Goal: Navigation & Orientation: Find specific page/section

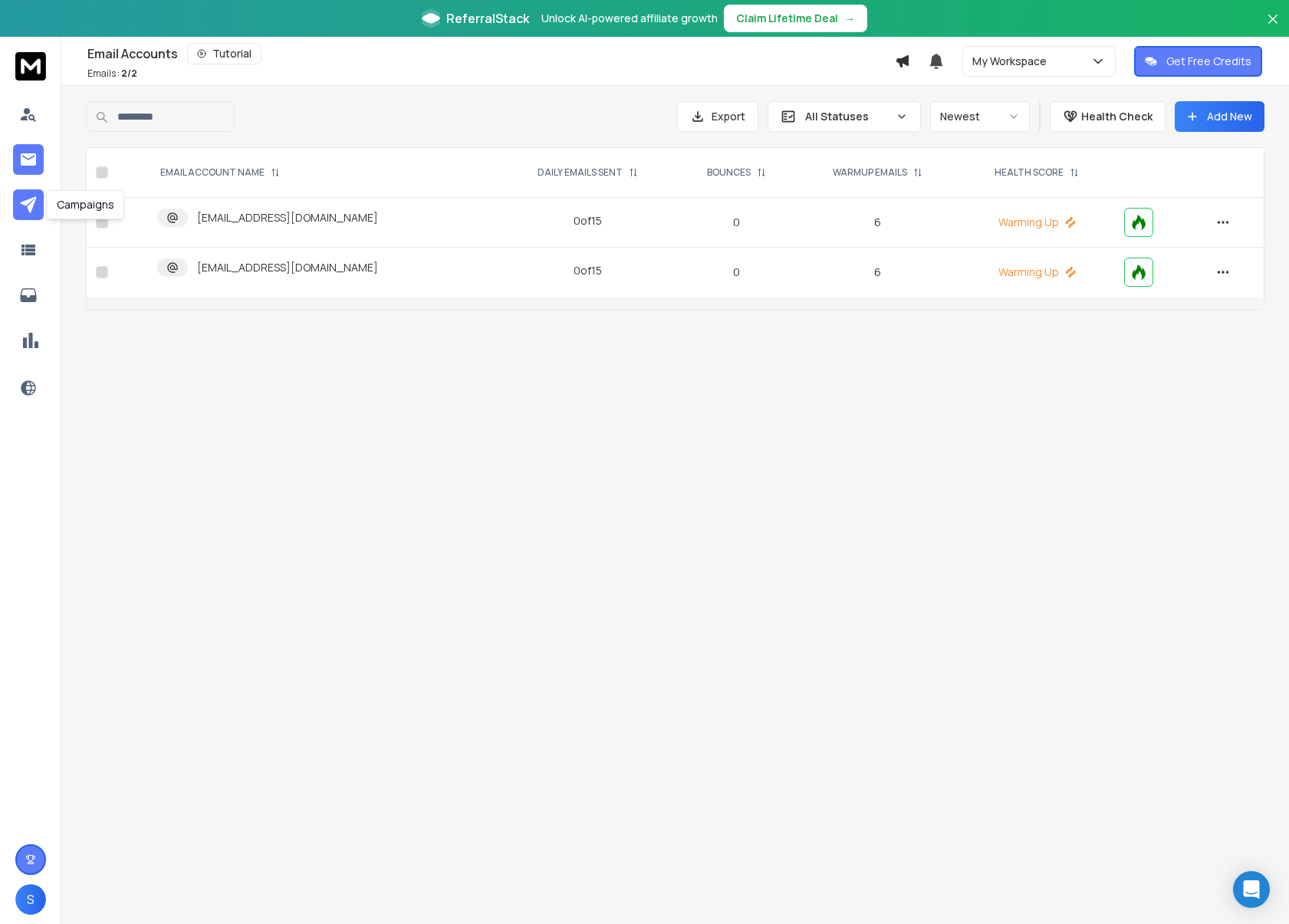
click at [29, 206] on icon at bounding box center [27, 205] width 16 height 16
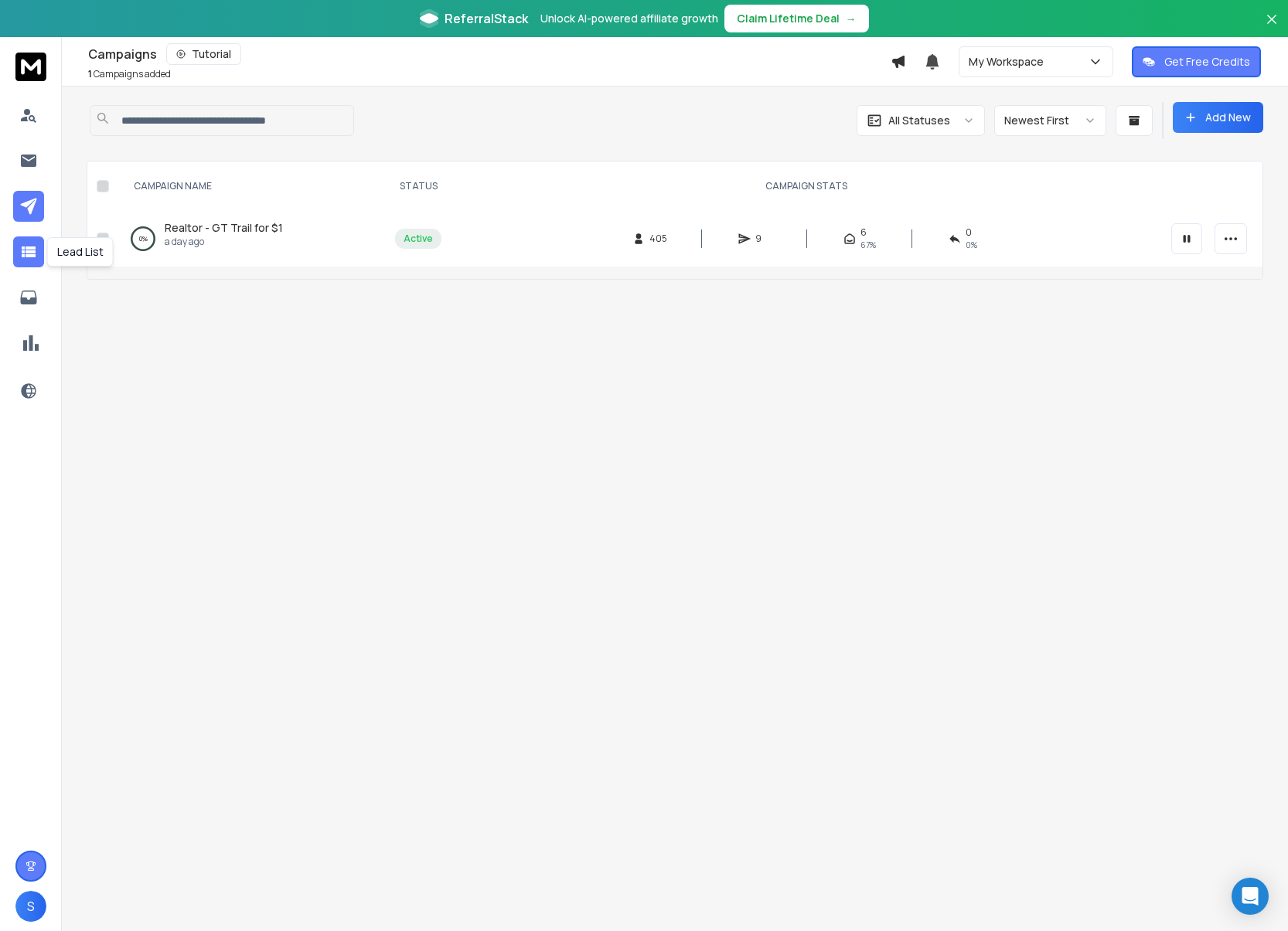
click at [35, 236] on link at bounding box center [28, 251] width 31 height 31
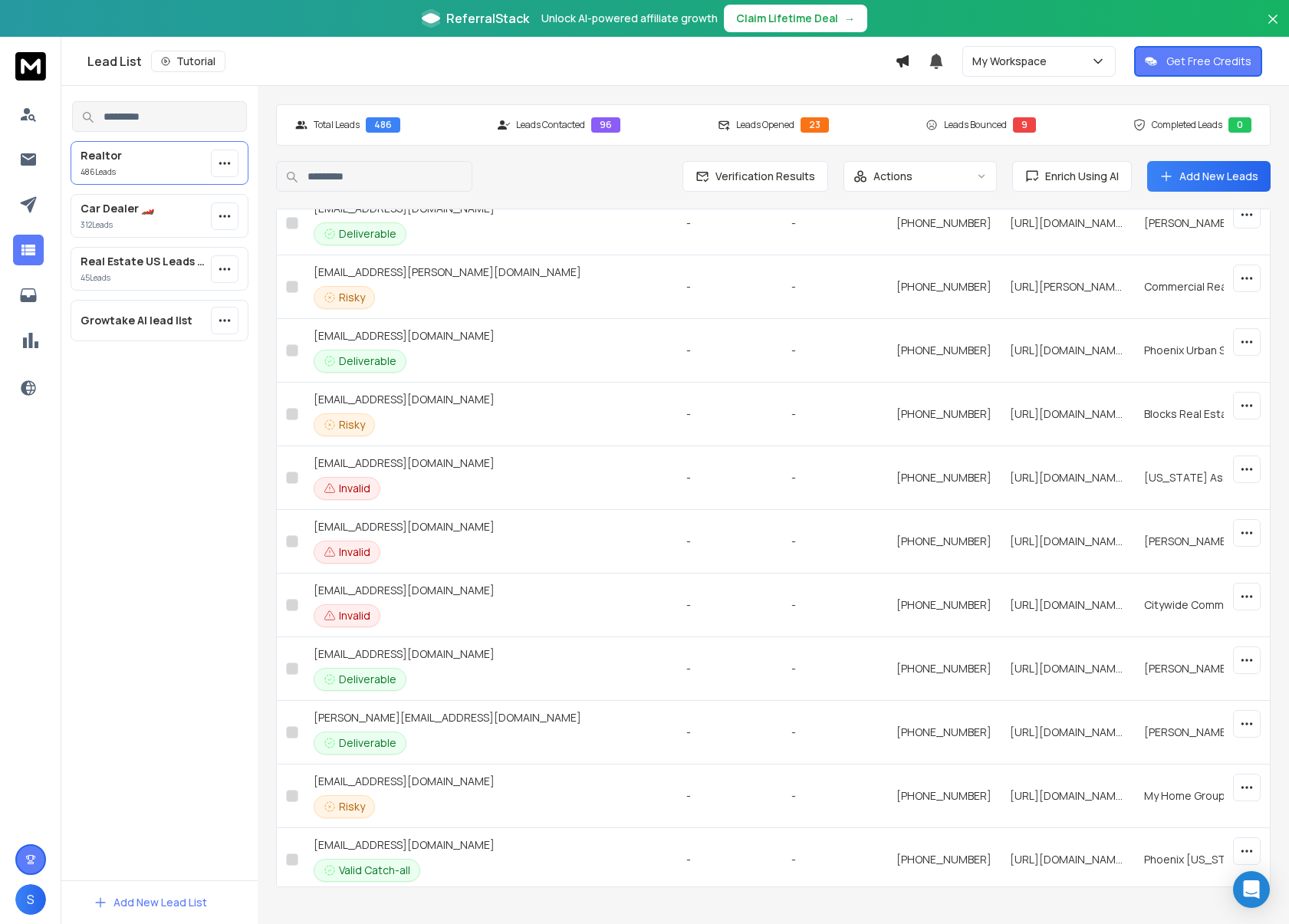
scroll to position [1467, 0]
click at [1000, 111] on div "Total Leads 486 Leads Contacted 96 Leads Opened 23 Leads Bounced 9 Completed Le…" at bounding box center [774, 125] width 995 height 42
click at [1000, 122] on p "Leads Bounced" at bounding box center [975, 126] width 63 height 13
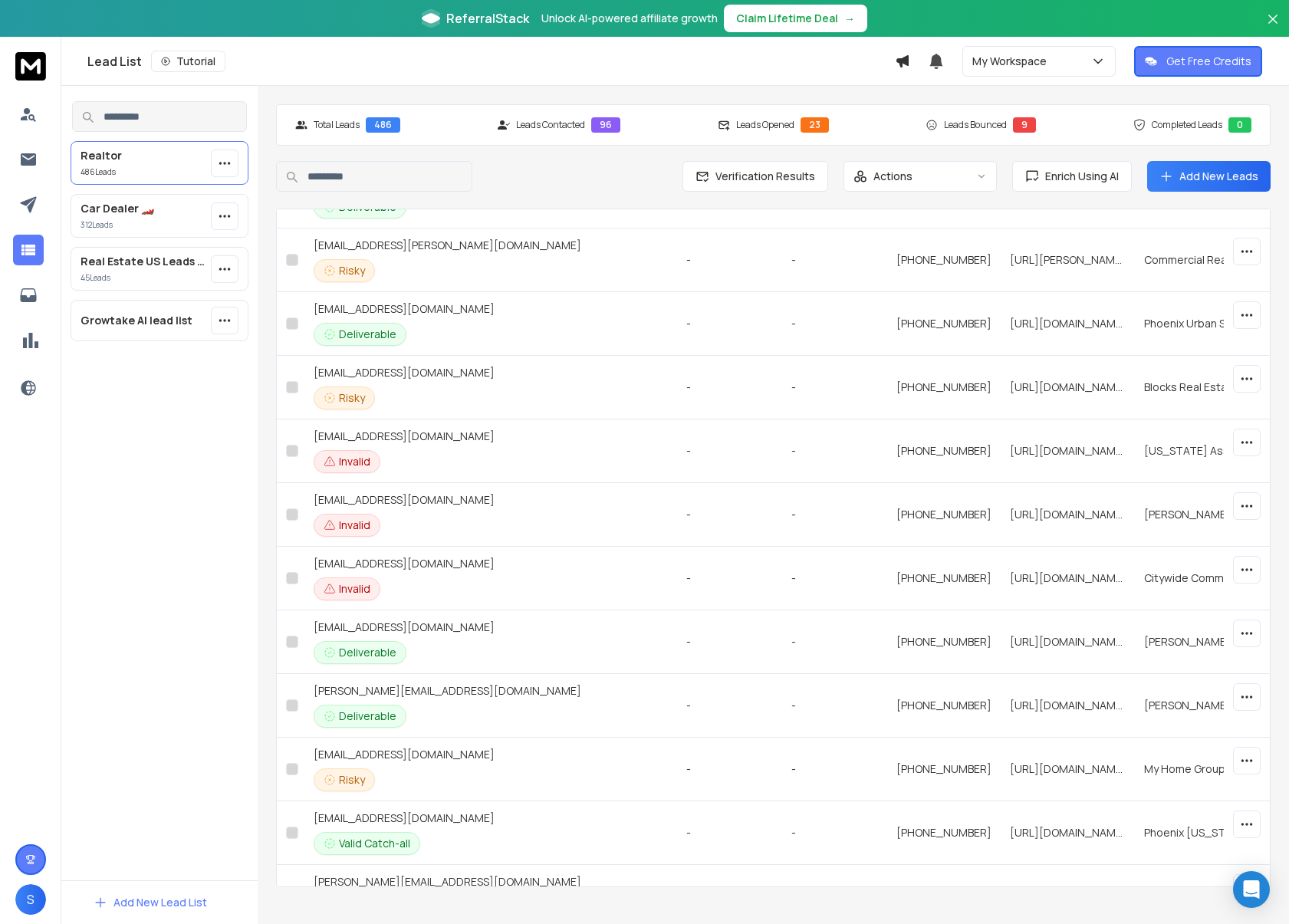
scroll to position [1501, 0]
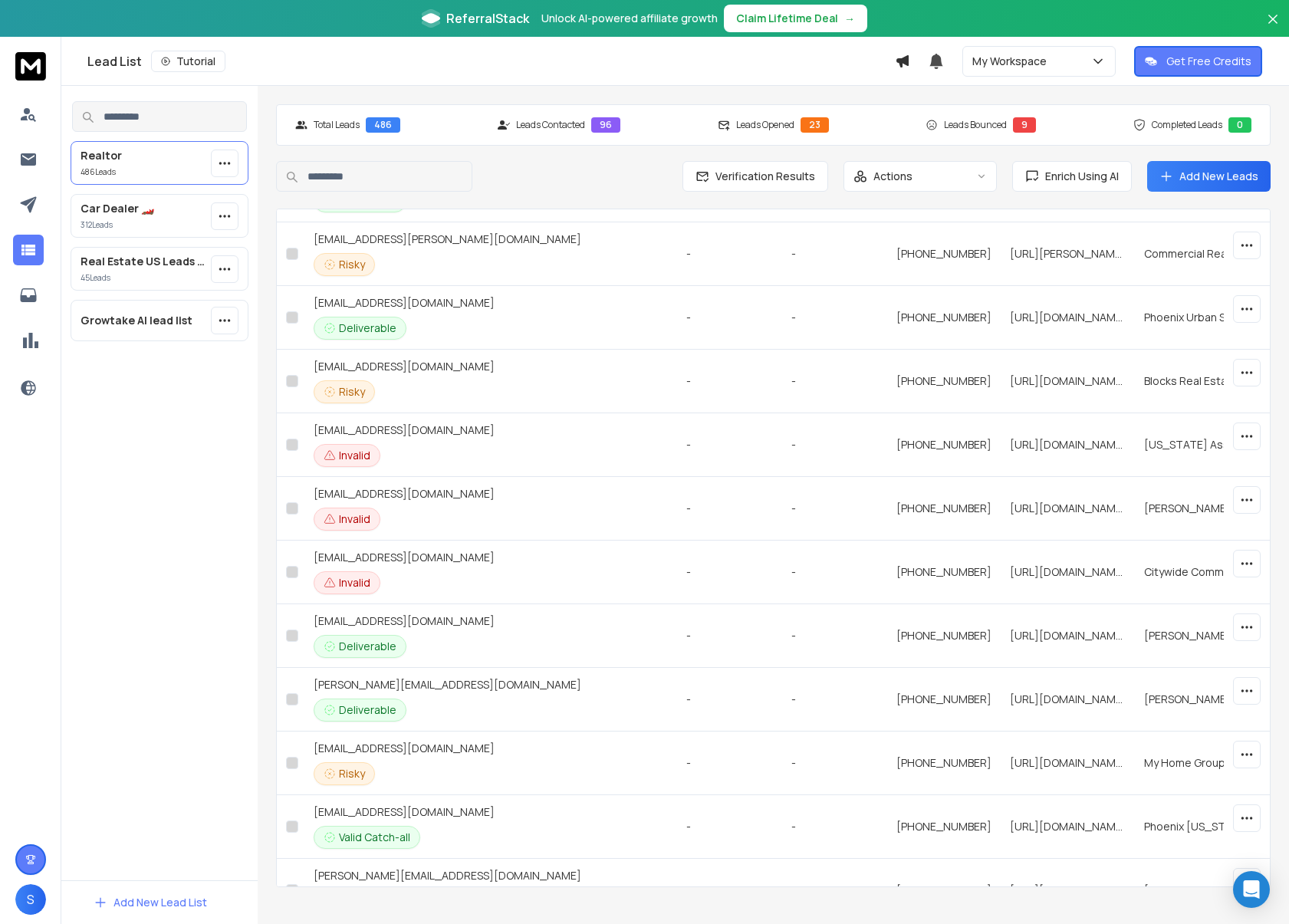
click at [1001, 379] on td "[URL][DOMAIN_NAME]" at bounding box center [1068, 381] width 134 height 64
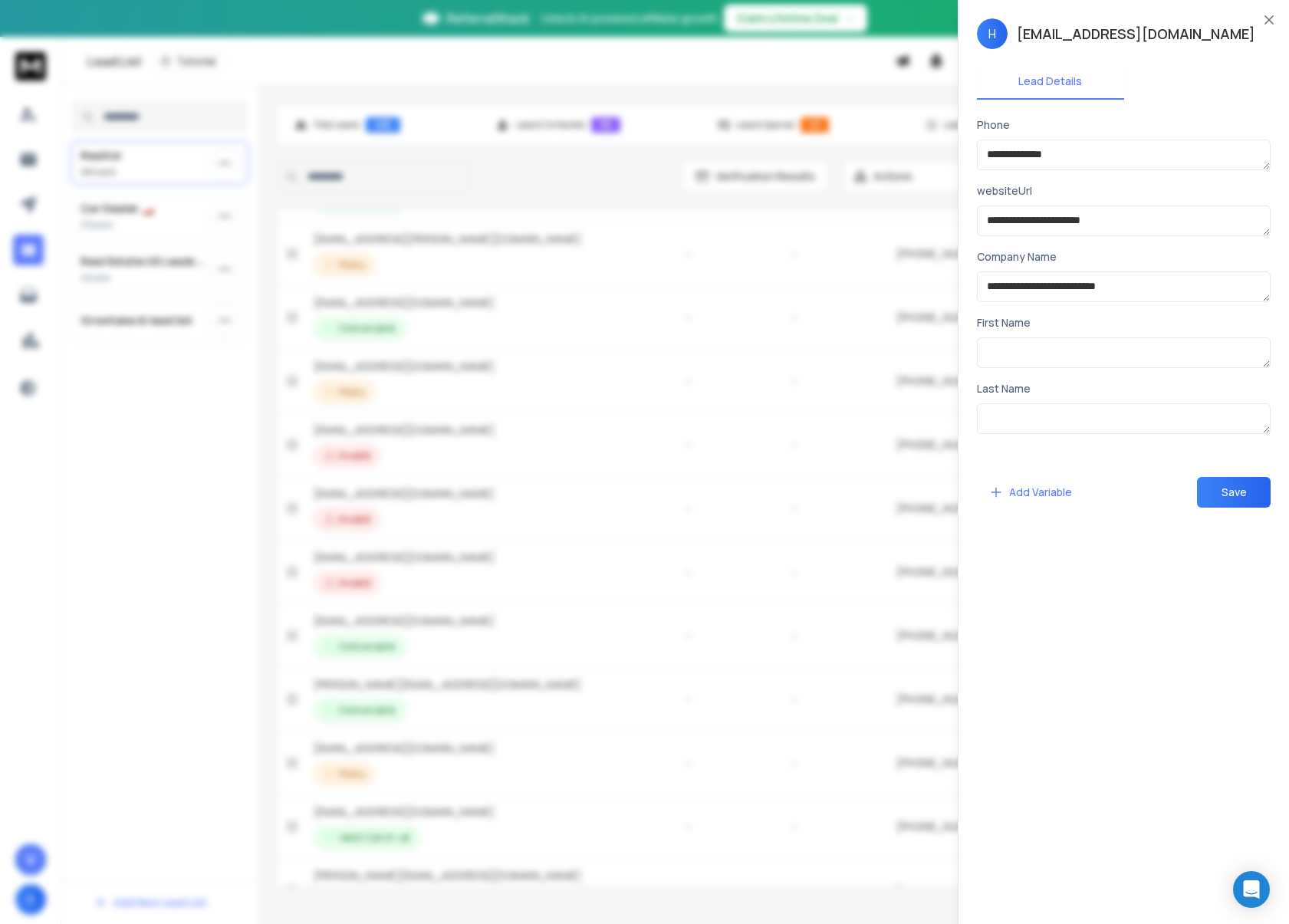
click at [1006, 208] on textarea "**********" at bounding box center [1123, 220] width 293 height 31
